Goal: Navigation & Orientation: Find specific page/section

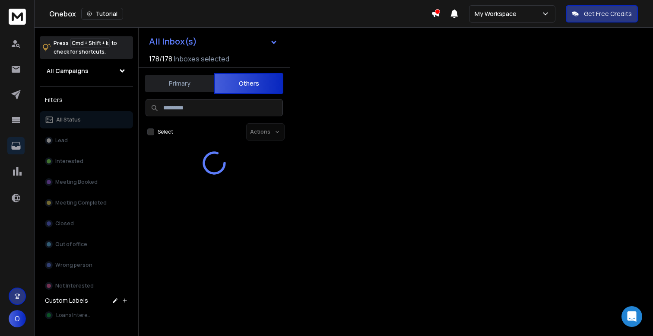
click at [214, 91] on button "Others" at bounding box center [248, 83] width 69 height 21
click at [199, 97] on div at bounding box center [214, 106] width 144 height 21
click at [194, 99] on input at bounding box center [214, 107] width 137 height 17
click at [188, 94] on div "Primary Others Select Actions" at bounding box center [214, 153] width 151 height 157
click at [185, 91] on button "Primary" at bounding box center [179, 83] width 69 height 19
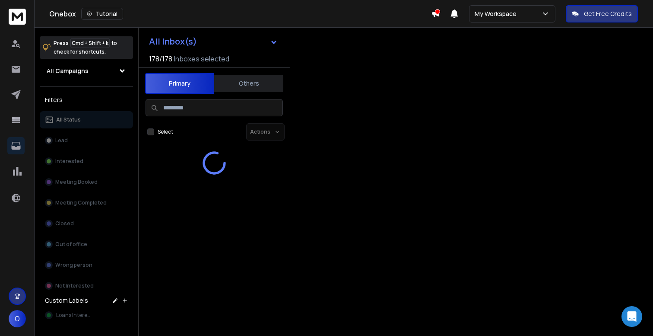
click at [185, 91] on button "Primary" at bounding box center [179, 83] width 69 height 21
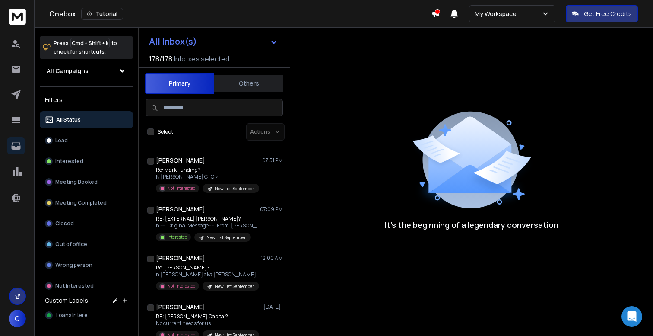
click at [220, 88] on button "Others" at bounding box center [248, 83] width 69 height 19
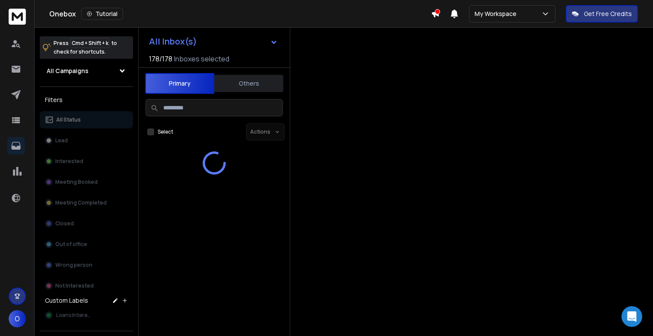
click at [169, 79] on button "Primary" at bounding box center [179, 83] width 69 height 21
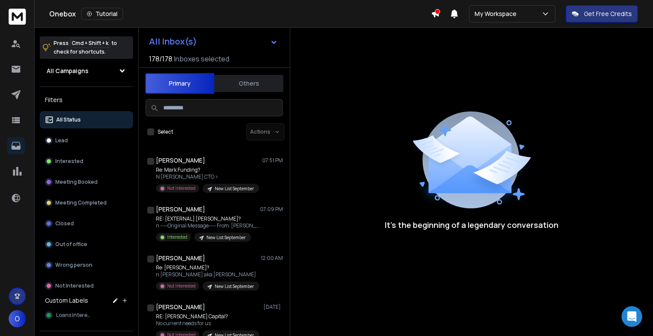
click at [246, 76] on button "Others" at bounding box center [248, 83] width 69 height 19
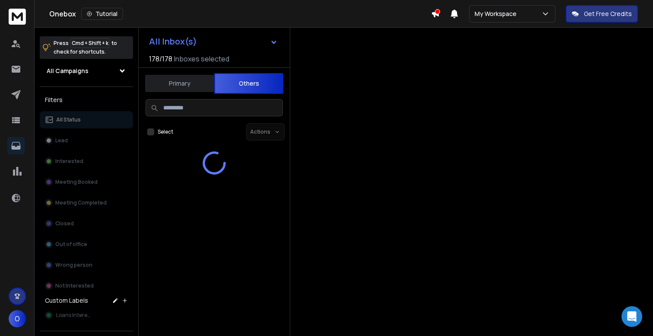
click at [201, 77] on button "Primary" at bounding box center [179, 83] width 69 height 19
